Goal: Task Accomplishment & Management: Manage account settings

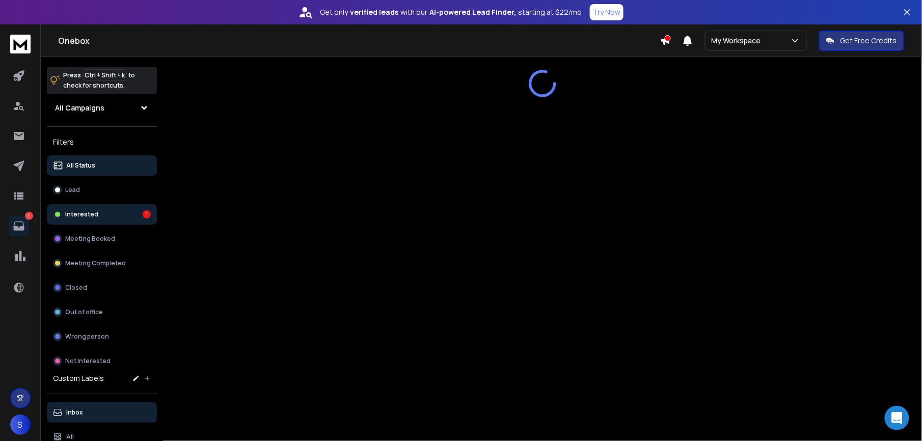
click at [109, 213] on button "Interested 1" at bounding box center [102, 214] width 110 height 20
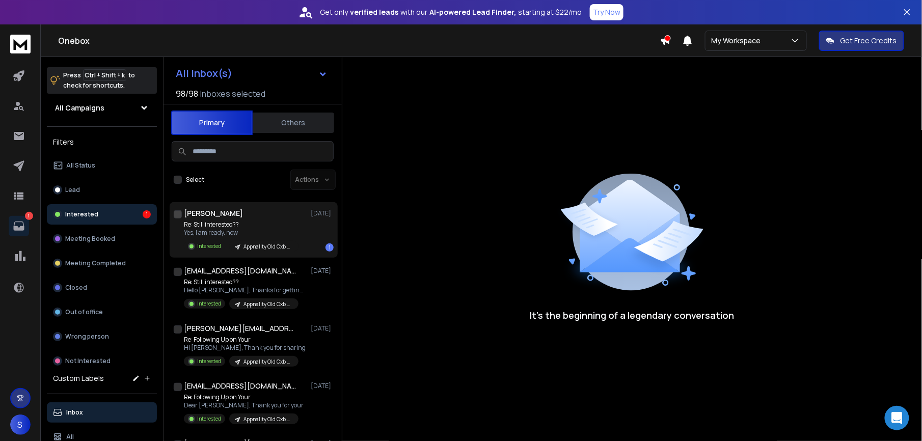
click at [236, 231] on p "Yes, I am ready. now" at bounding box center [241, 233] width 115 height 8
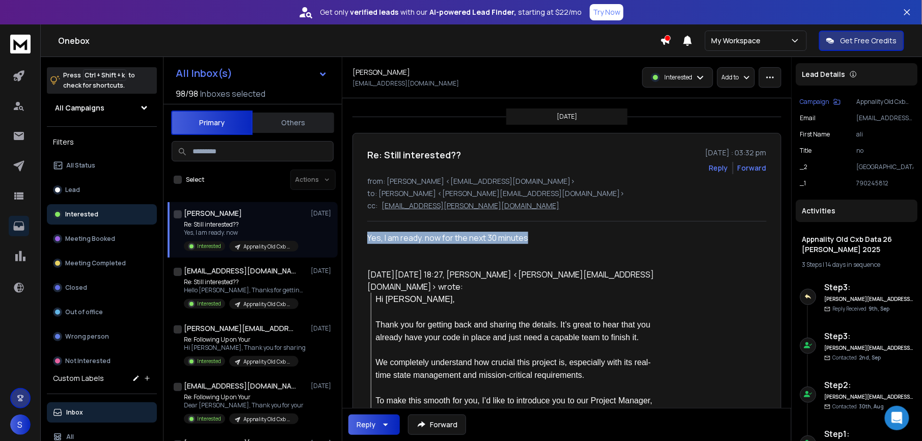
drag, startPoint x: 547, startPoint y: 243, endPoint x: 367, endPoint y: 241, distance: 180.4
drag, startPoint x: 367, startPoint y: 241, endPoint x: 459, endPoint y: 239, distance: 92.3
click at [459, 239] on div "Yes, I am ready. now for the next 30 minutes" at bounding box center [516, 244] width 298 height 24
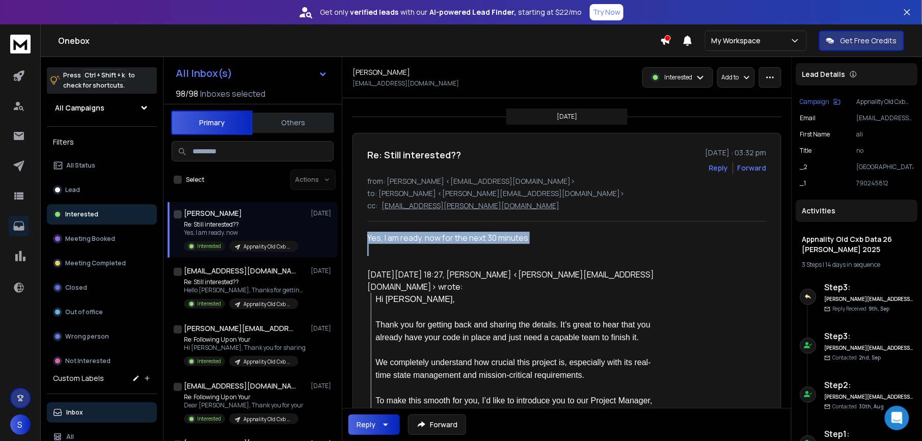
click at [459, 239] on div "Yes, I am ready. now for the next 30 minutes" at bounding box center [516, 244] width 298 height 24
drag, startPoint x: 459, startPoint y: 239, endPoint x: 560, endPoint y: 235, distance: 100.5
click at [560, 235] on div "Yes, I am ready. now for the next 30 minutes" at bounding box center [516, 244] width 298 height 24
click at [298, 114] on button "Others" at bounding box center [294, 123] width 82 height 22
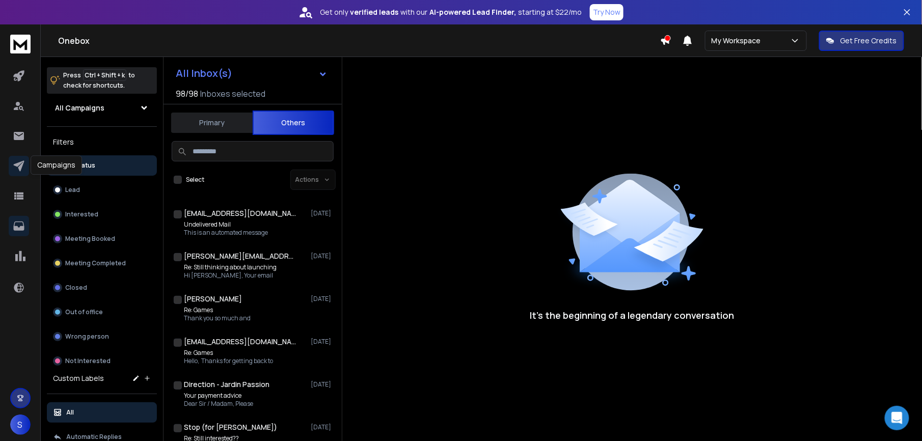
click at [24, 164] on icon at bounding box center [19, 166] width 12 height 12
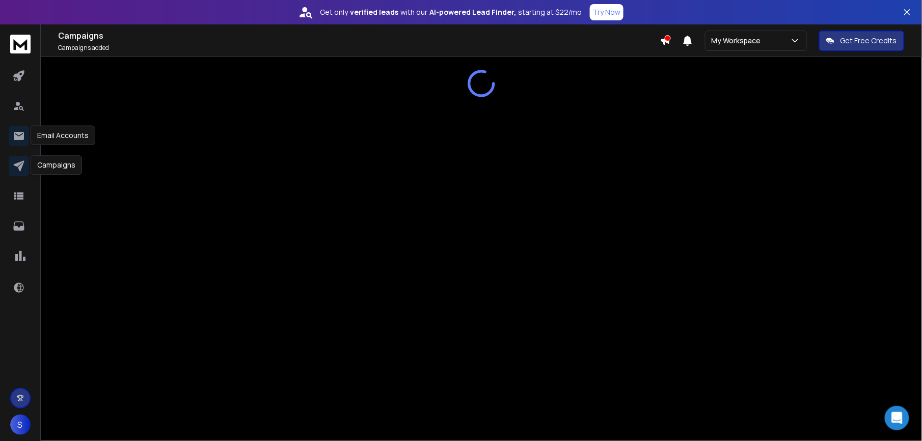
click at [19, 138] on icon at bounding box center [19, 136] width 10 height 8
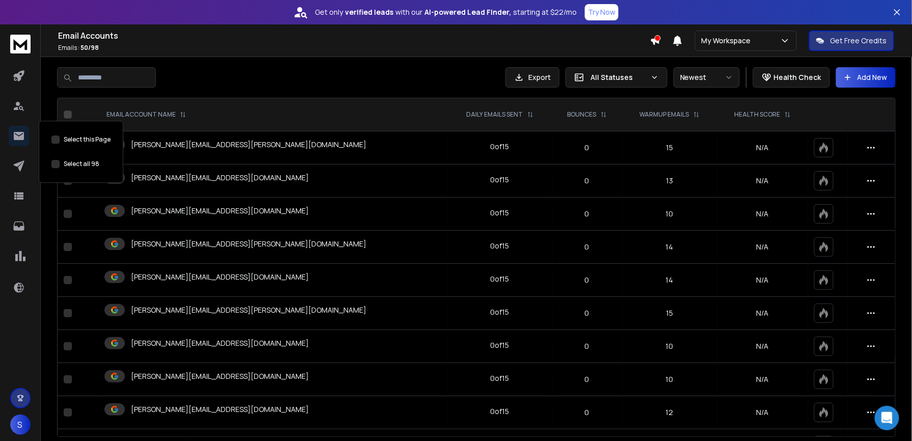
click at [70, 115] on button "Select this Page" at bounding box center [68, 115] width 8 height 8
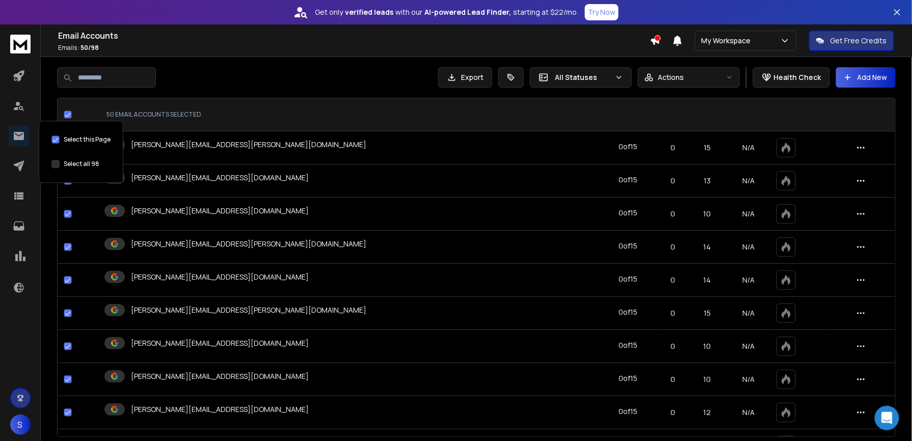
click at [55, 165] on button "Select this Page" at bounding box center [55, 164] width 8 height 8
click at [619, 82] on div "All Statuses" at bounding box center [581, 77] width 102 height 20
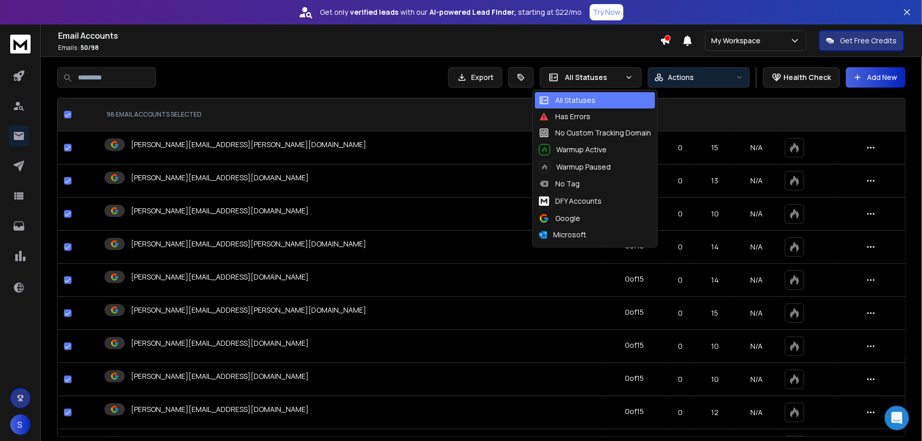
click at [732, 80] on button "Actions" at bounding box center [699, 77] width 102 height 20
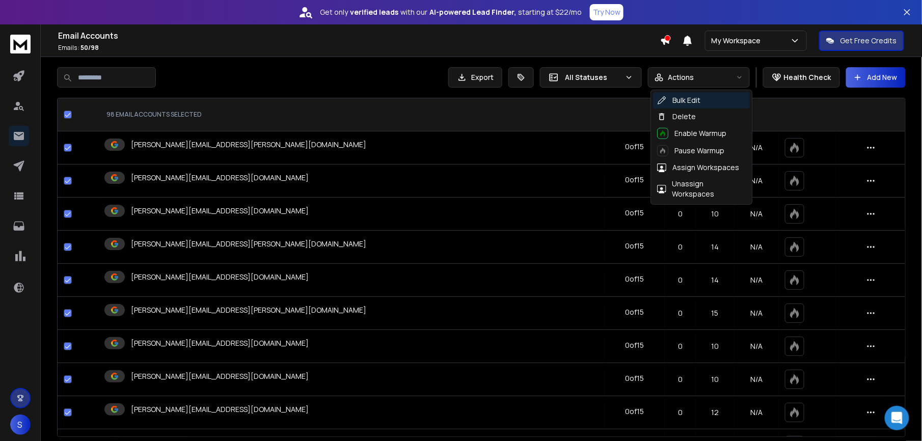
click at [688, 96] on div "Bulk Edit" at bounding box center [678, 100] width 43 height 10
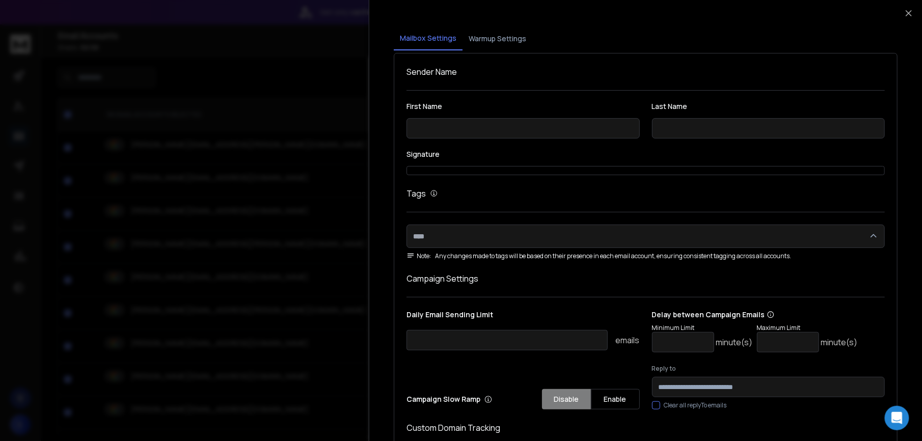
click at [506, 37] on button "Warmup Settings" at bounding box center [498, 39] width 70 height 22
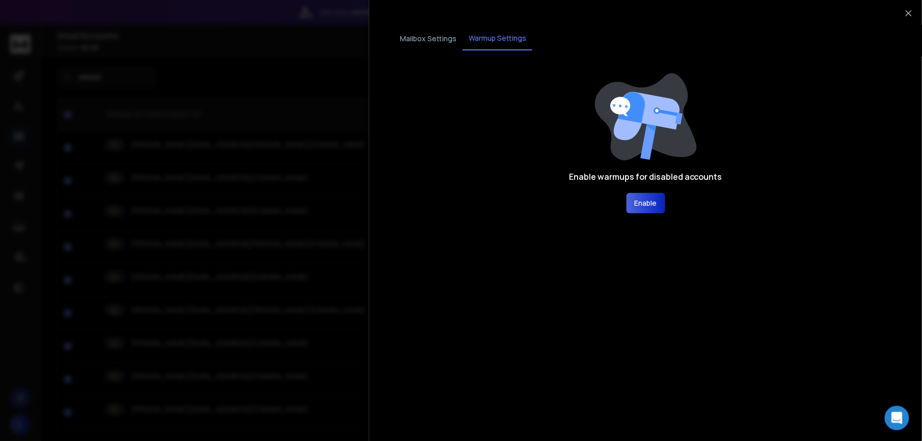
click at [641, 221] on div "Mailbox Settings Warmup Settings Enable warmups for disabled accounts Enable" at bounding box center [646, 121] width 529 height 218
click at [641, 202] on button "Enable" at bounding box center [646, 203] width 39 height 20
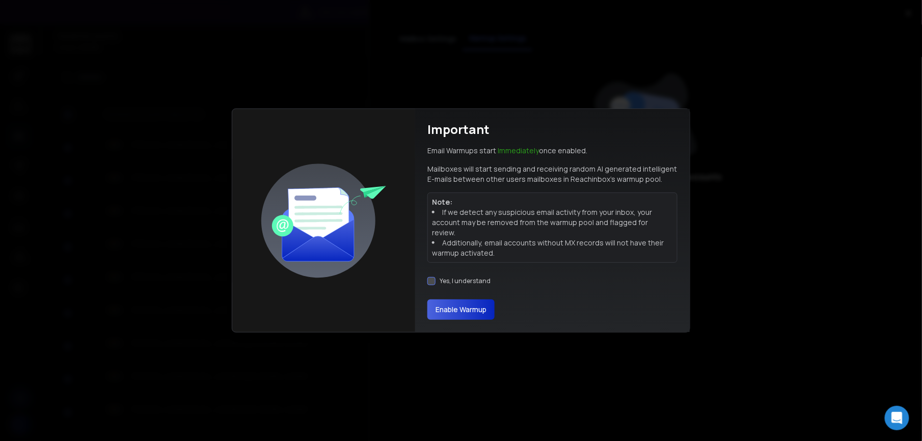
click at [433, 277] on button "Yes, I understand" at bounding box center [432, 281] width 8 height 8
click at [445, 306] on button "Enable Warmup" at bounding box center [461, 310] width 67 height 20
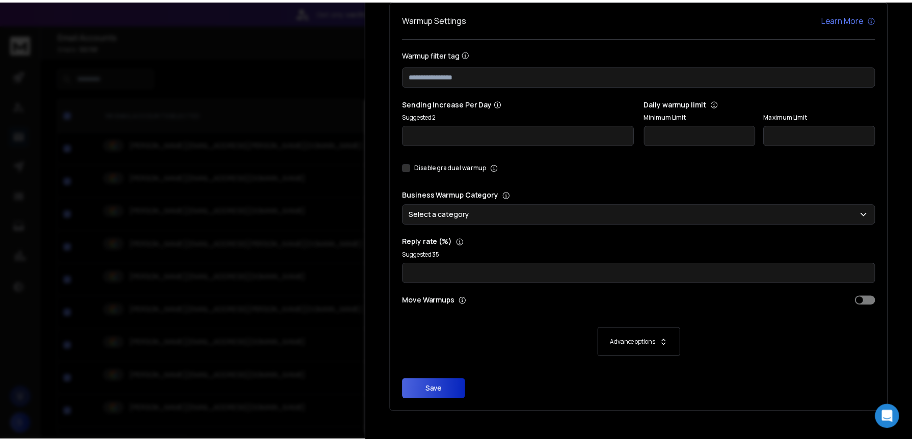
scroll to position [94, 0]
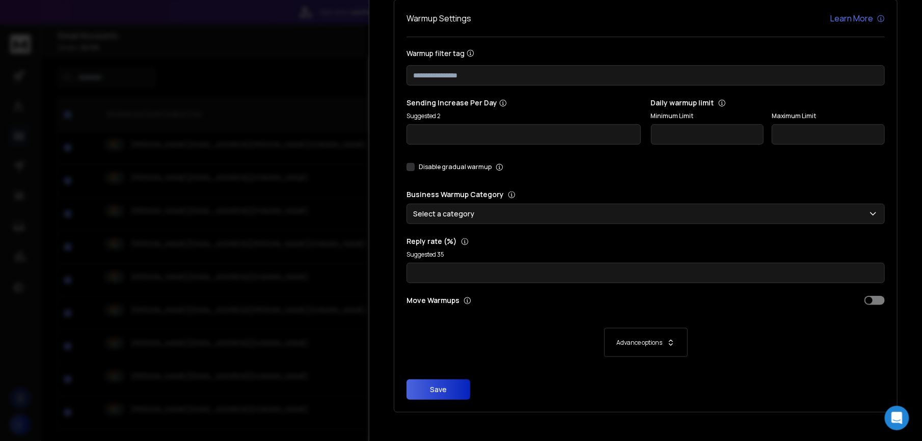
click at [439, 386] on button "Save" at bounding box center [439, 390] width 64 height 20
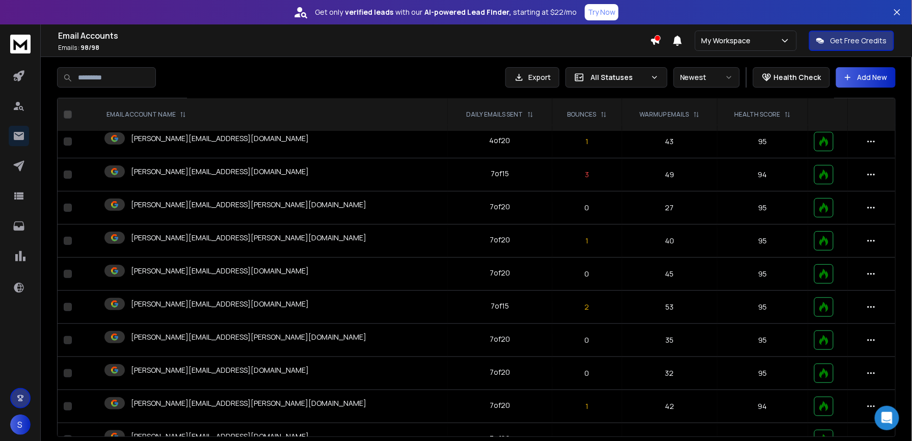
scroll to position [2965, 0]
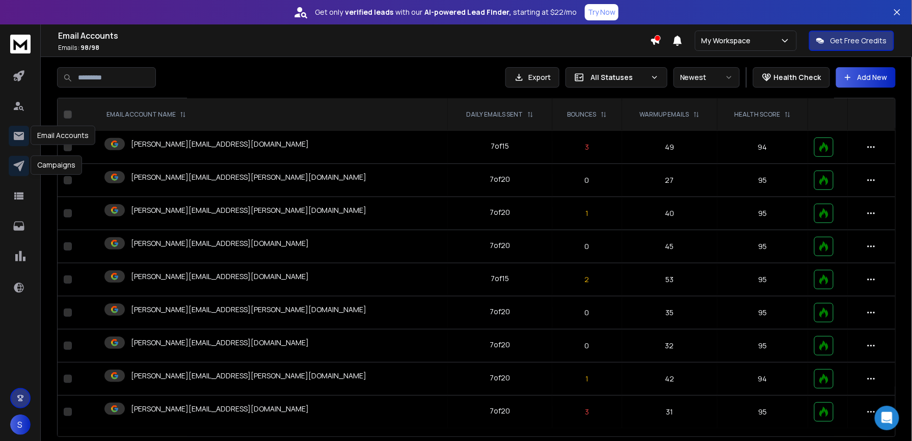
click at [23, 174] on link at bounding box center [19, 166] width 20 height 20
